Goal: Navigation & Orientation: Find specific page/section

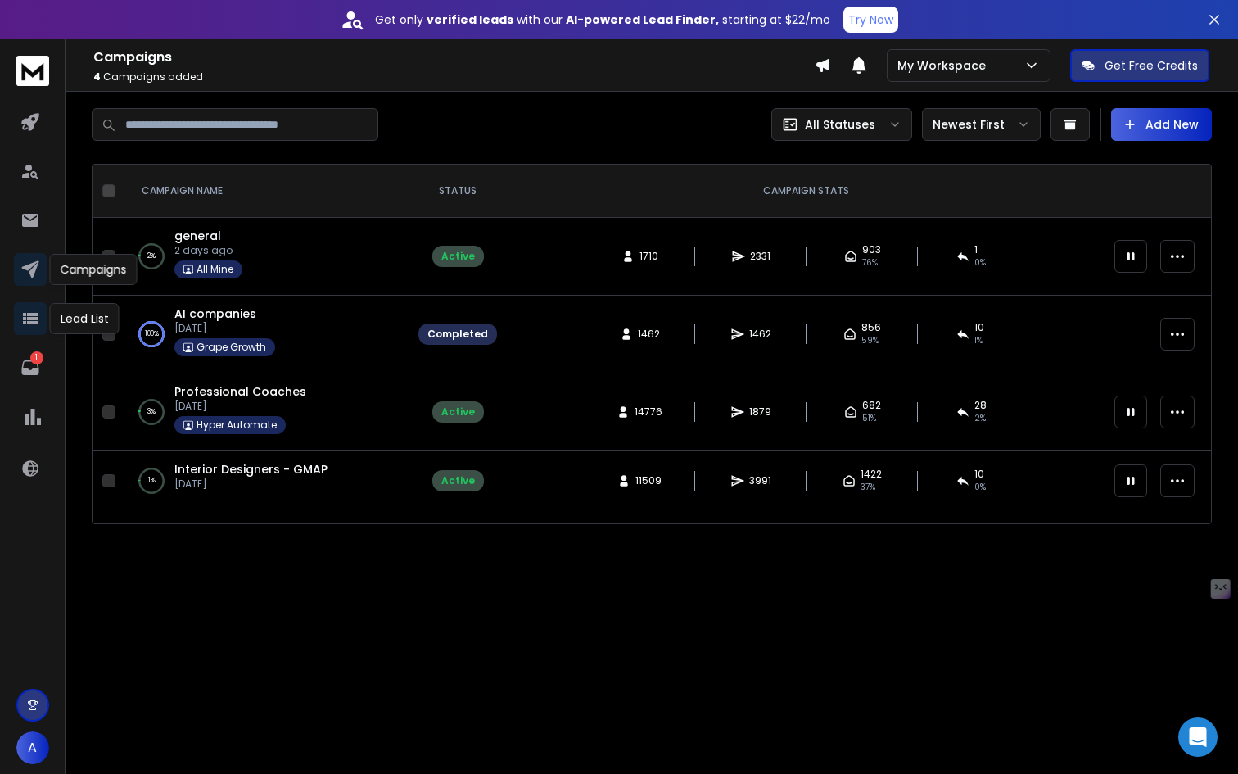
click at [26, 323] on icon at bounding box center [30, 318] width 15 height 11
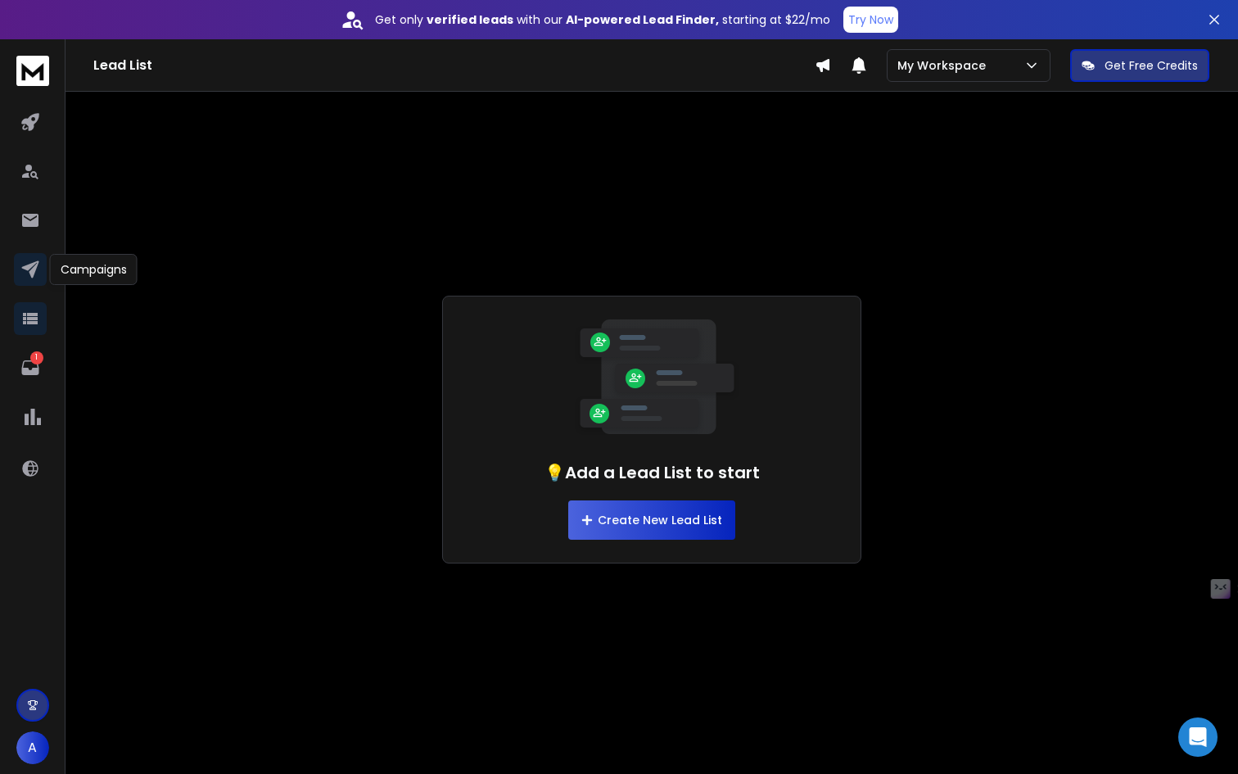
click at [27, 260] on icon at bounding box center [30, 270] width 20 height 20
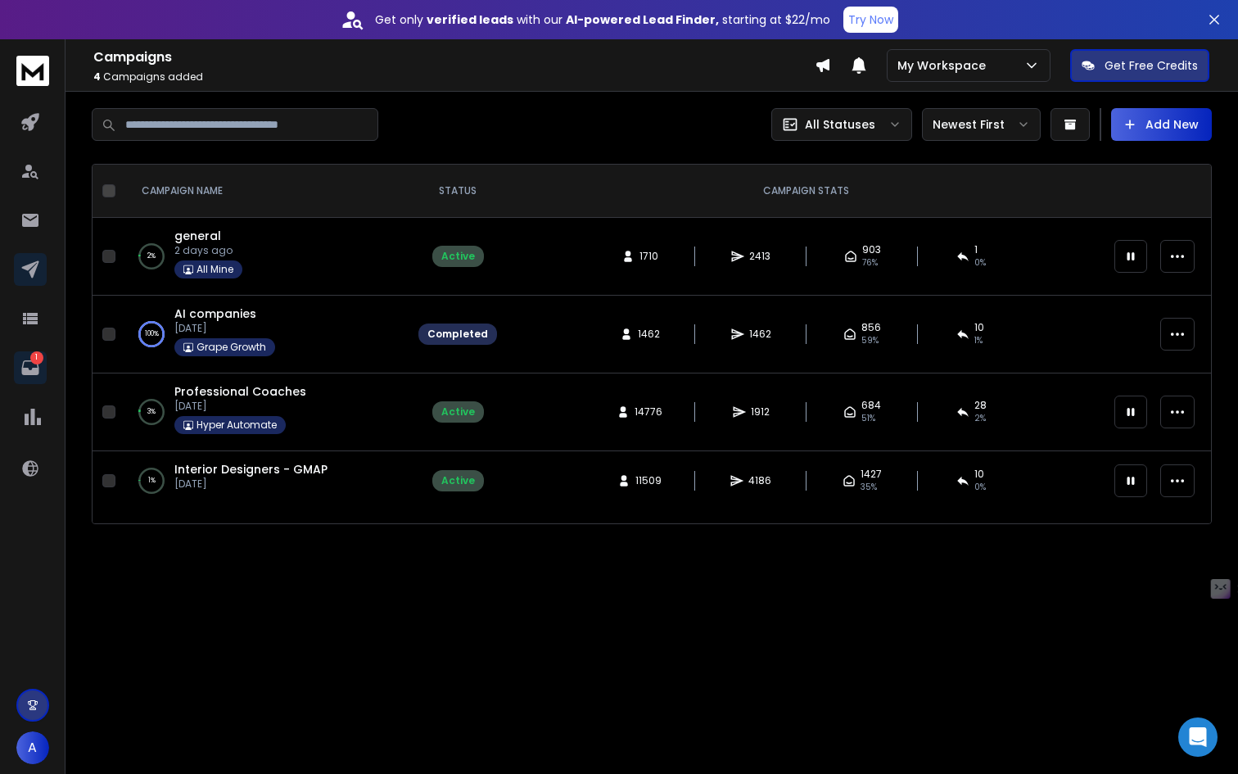
click at [45, 359] on link "1" at bounding box center [30, 367] width 33 height 33
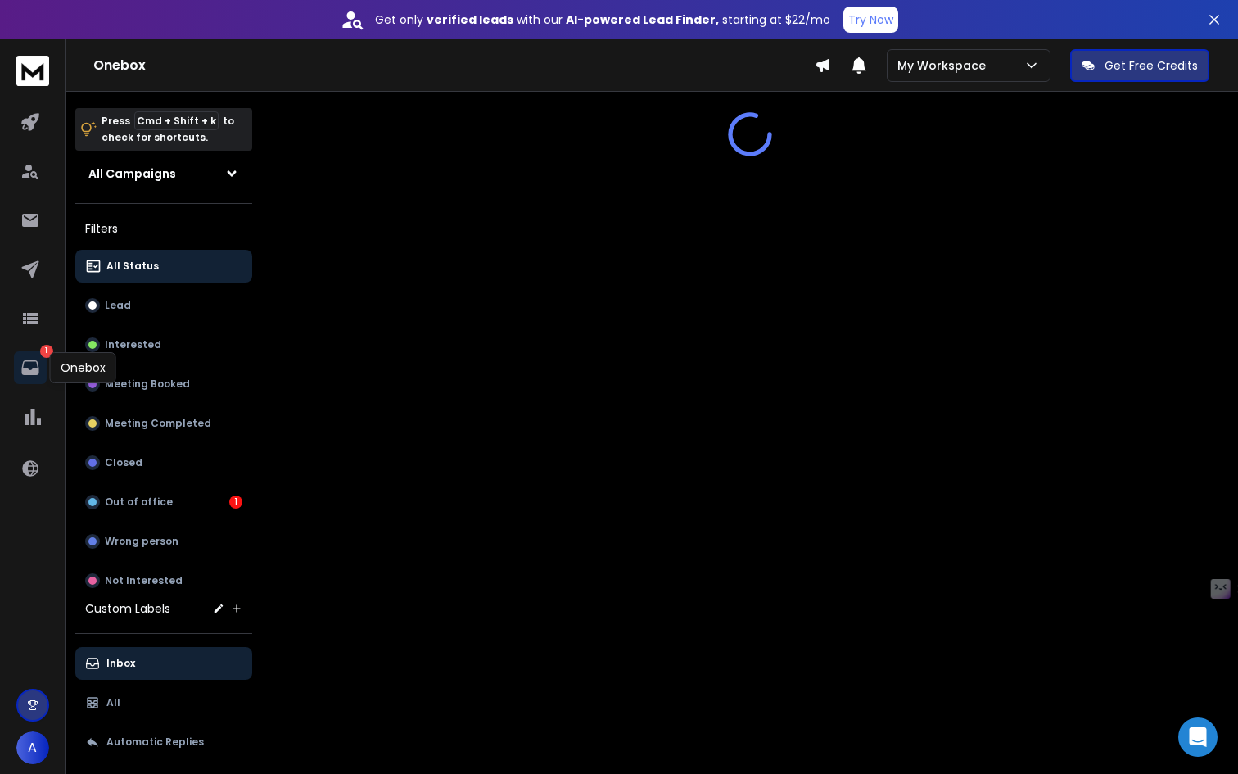
click at [34, 363] on icon at bounding box center [30, 368] width 20 height 20
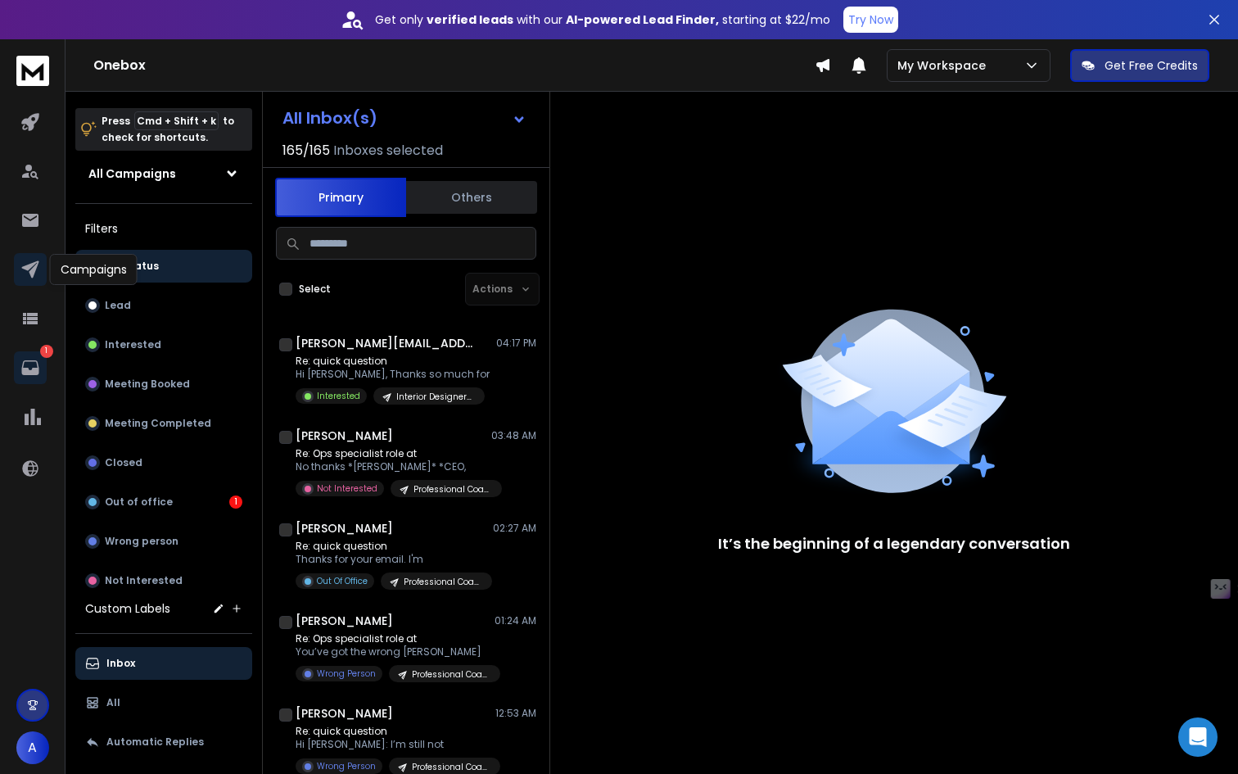
click at [28, 278] on icon at bounding box center [30, 270] width 20 height 20
